Goal: Navigation & Orientation: Find specific page/section

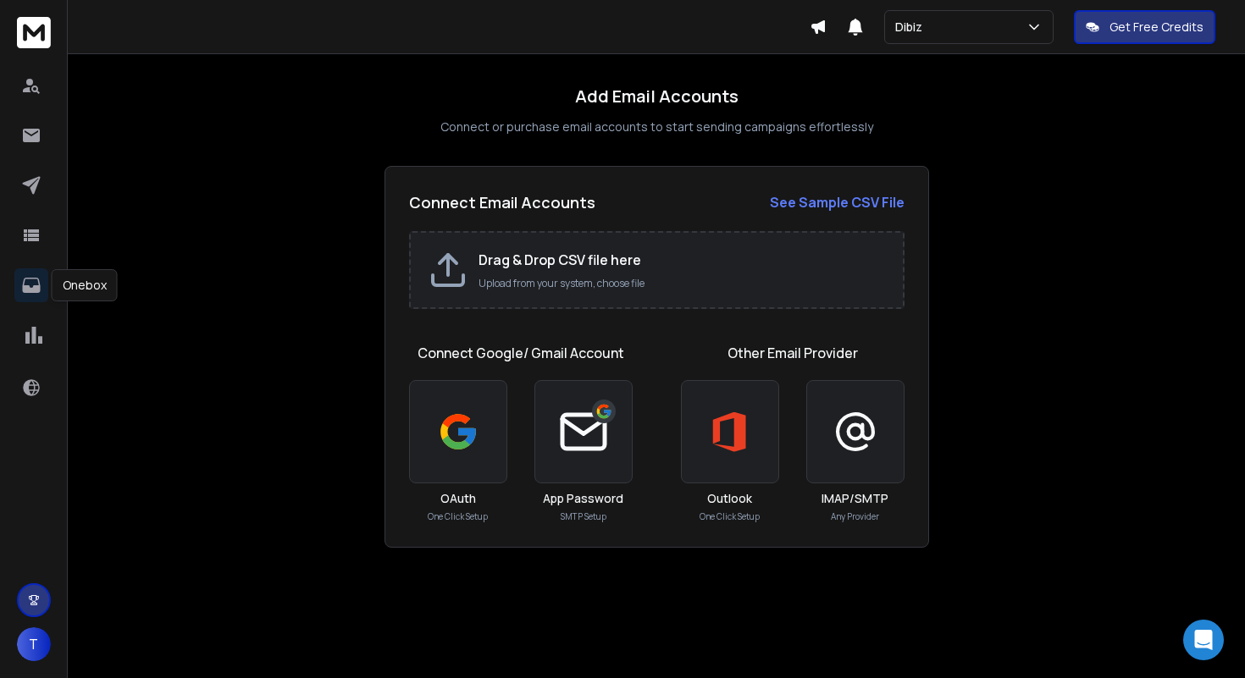
click at [40, 294] on icon at bounding box center [31, 285] width 20 height 20
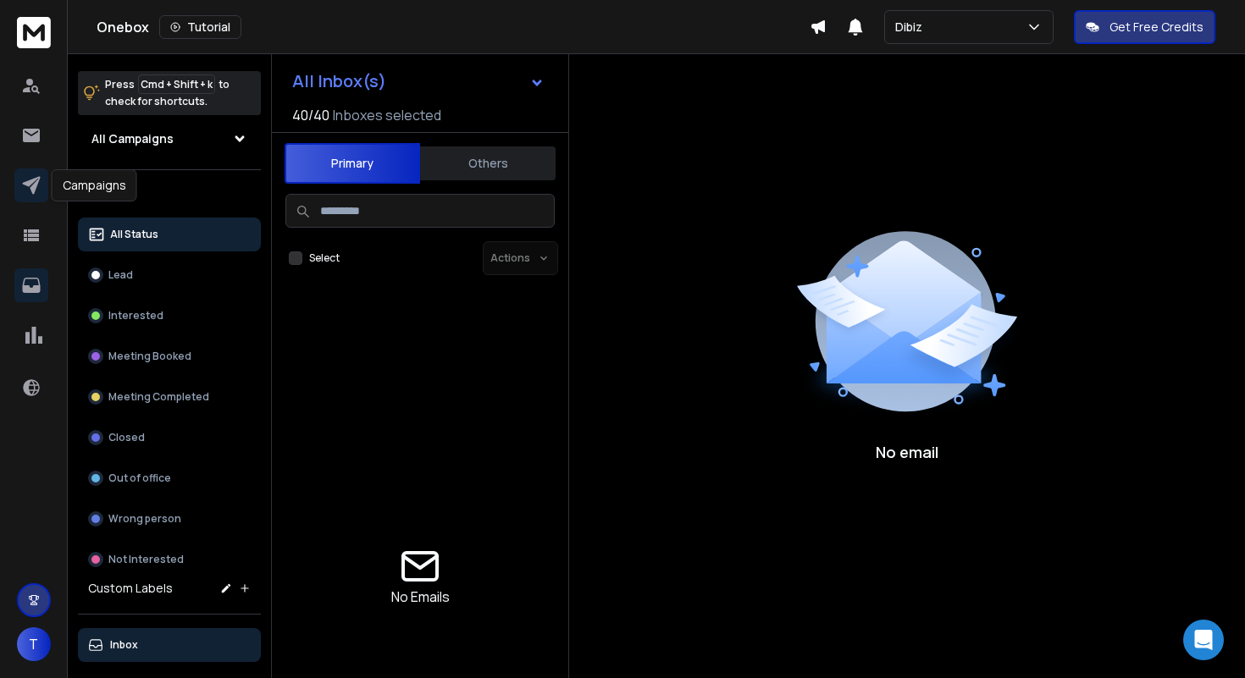
click at [42, 190] on link at bounding box center [31, 186] width 34 height 34
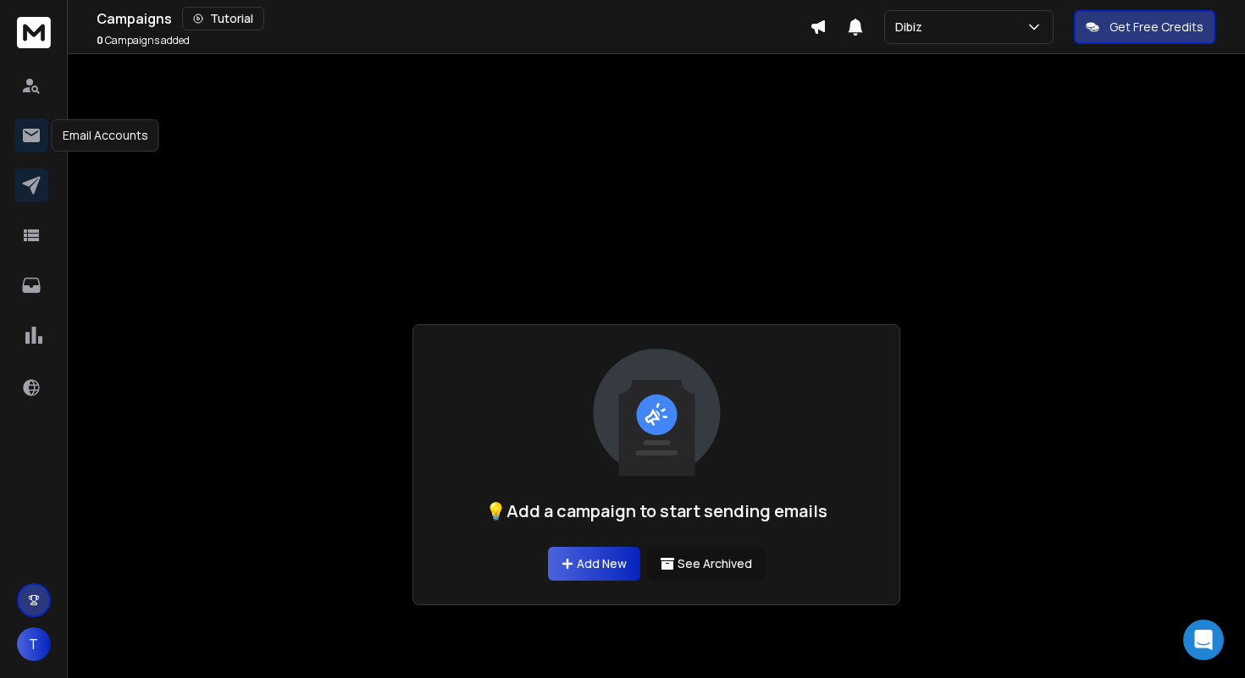
click at [36, 140] on icon at bounding box center [31, 136] width 17 height 14
